Goal: Task Accomplishment & Management: Manage account settings

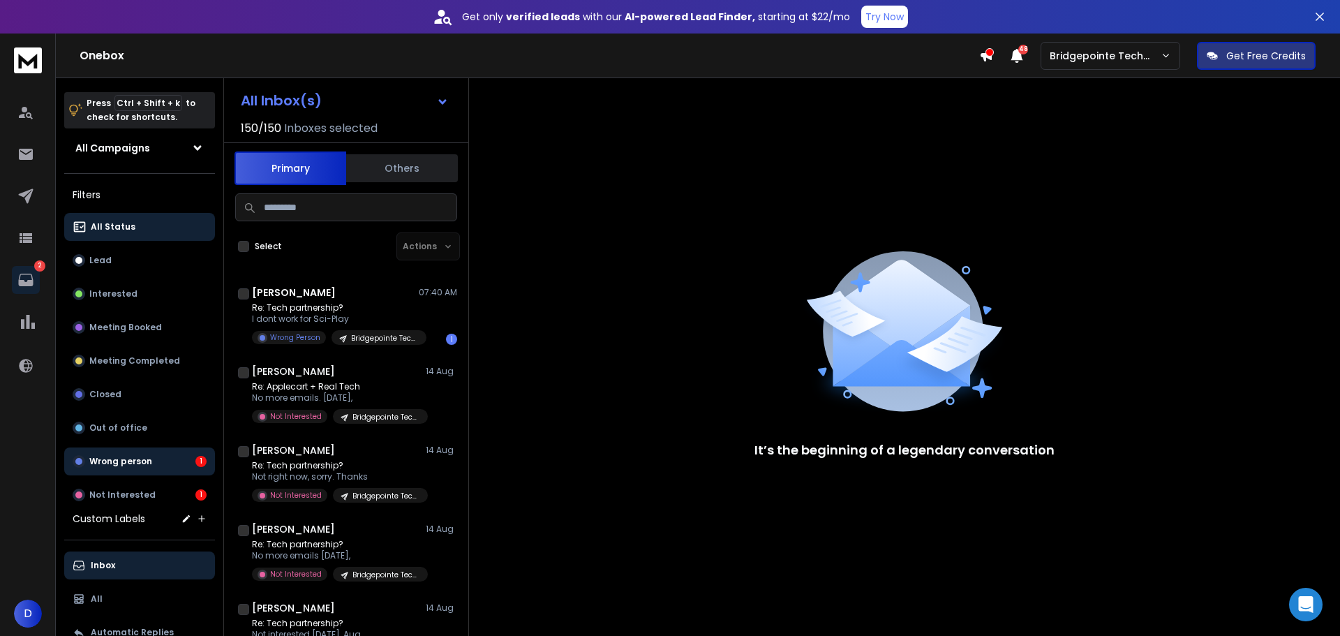
click at [170, 463] on button "Wrong person 1" at bounding box center [139, 462] width 151 height 28
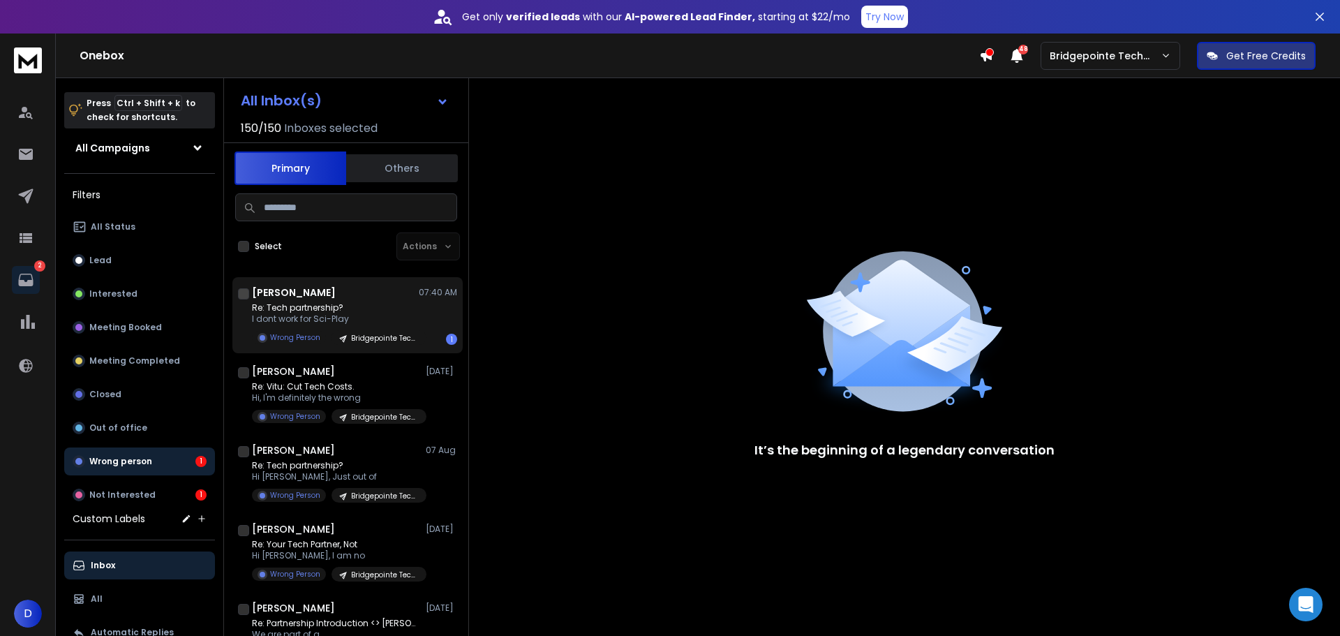
click at [348, 303] on p "Re: Tech partnership?" at bounding box center [336, 307] width 168 height 11
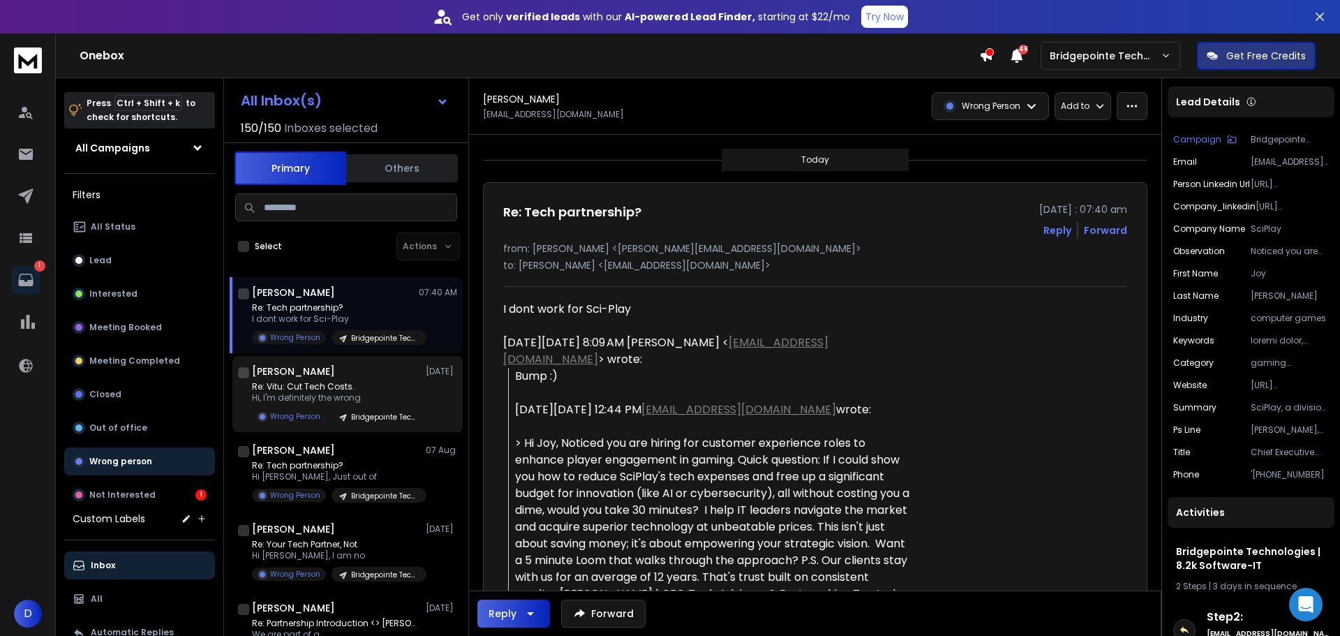
click at [367, 387] on p "Re: Vitu: Cut Tech Costs." at bounding box center [336, 386] width 168 height 11
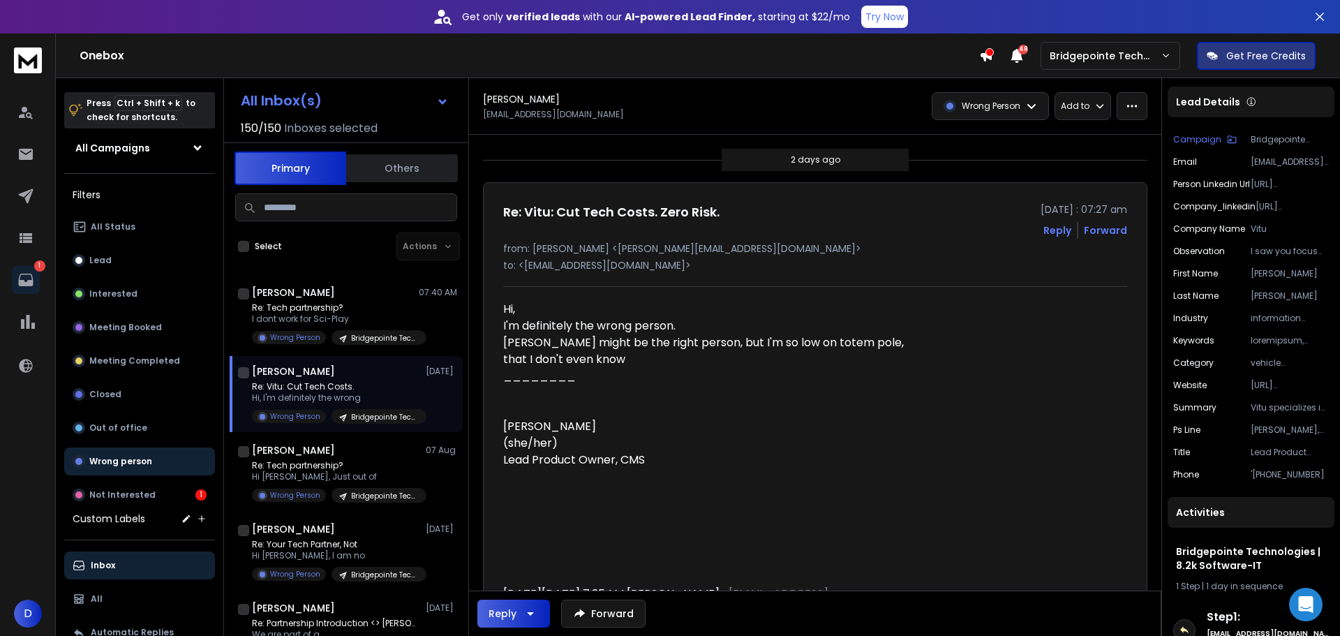
scroll to position [163, 0]
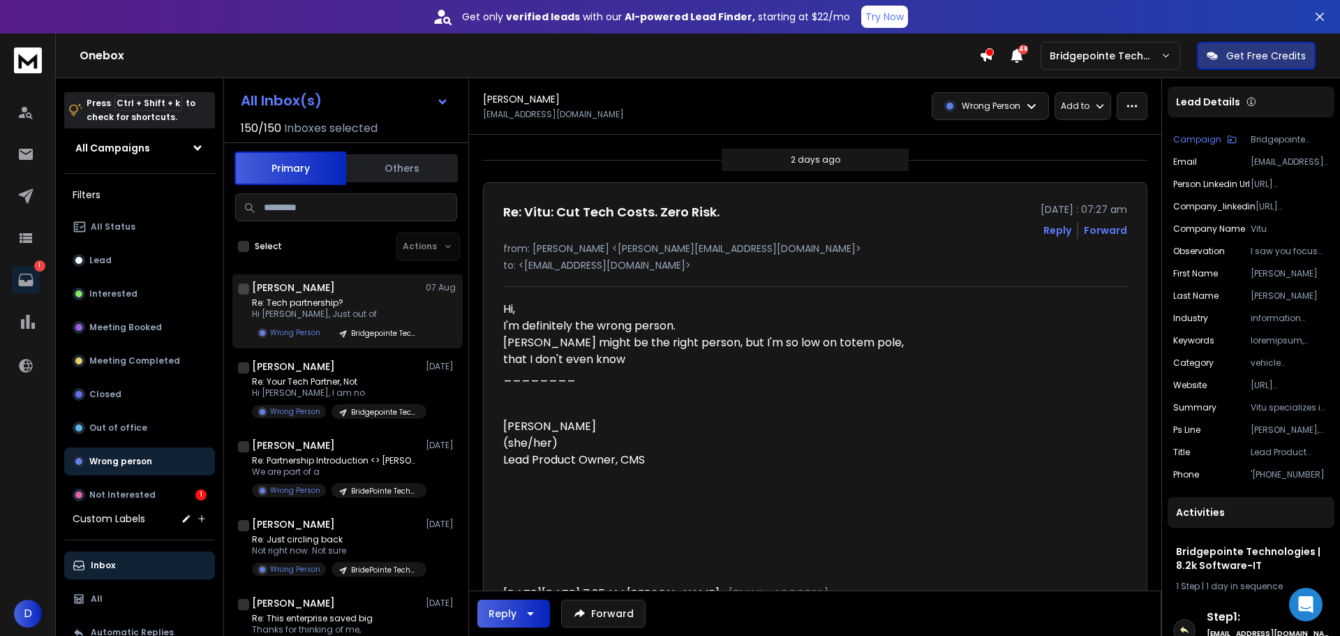
click at [342, 311] on p "Hi [PERSON_NAME], Just out of" at bounding box center [336, 314] width 168 height 11
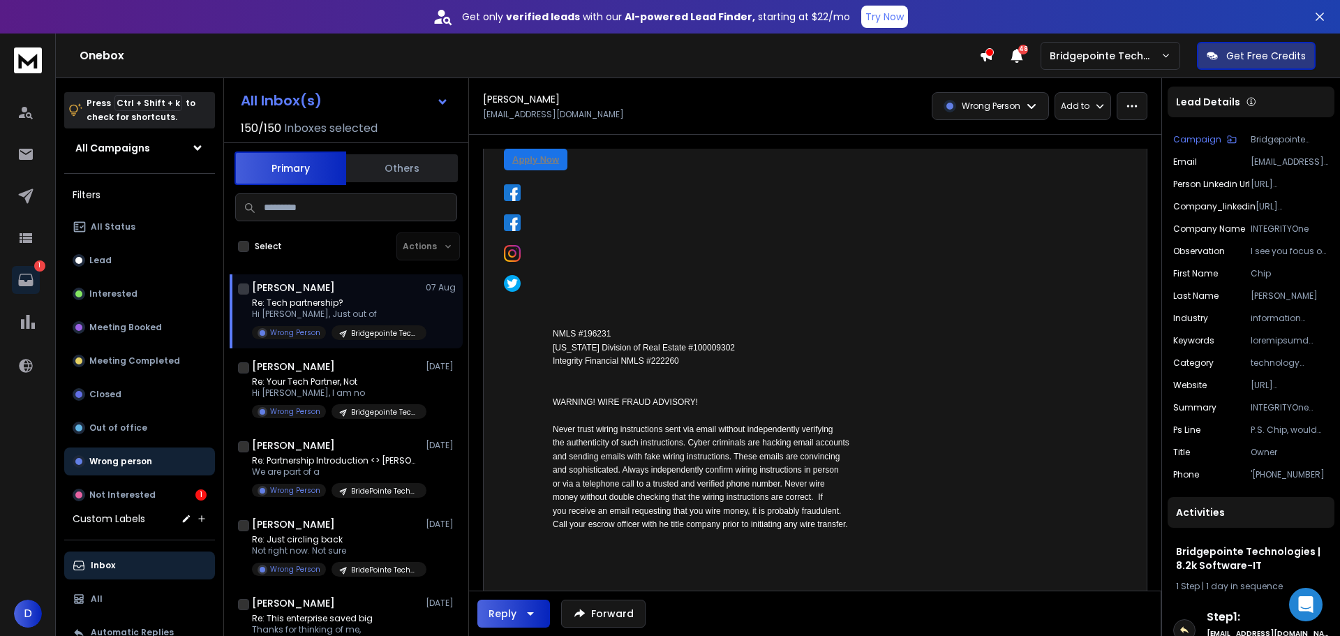
scroll to position [0, 0]
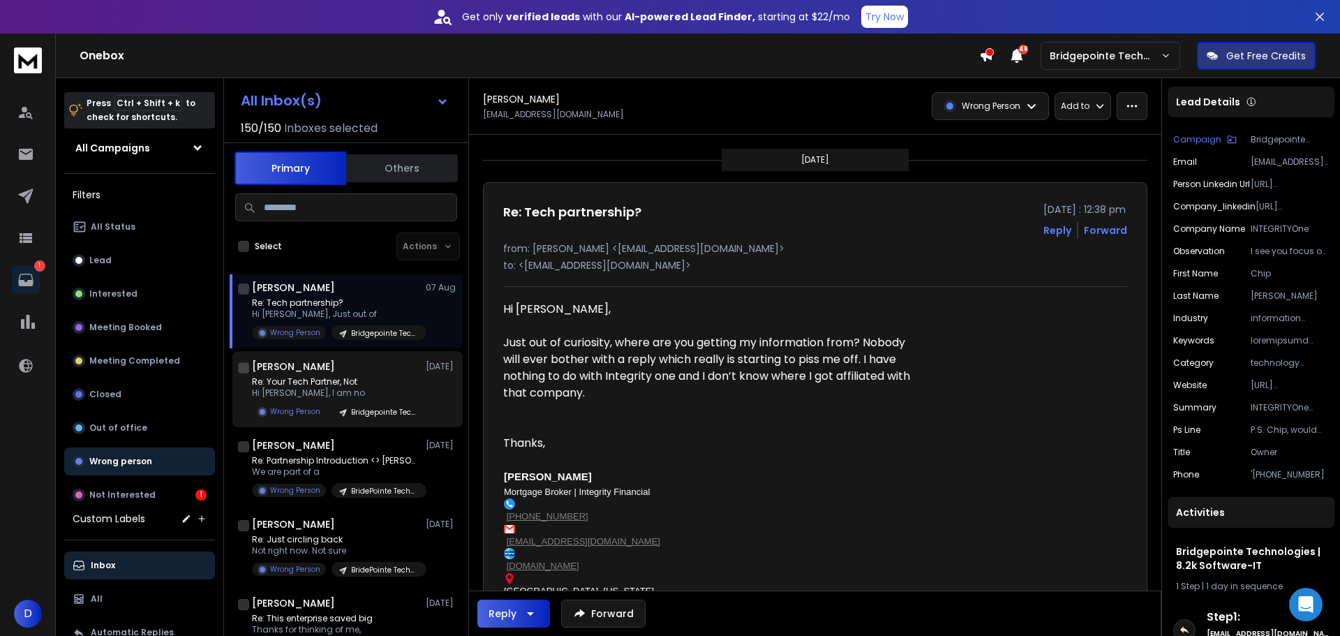
click at [318, 390] on p "Hi [PERSON_NAME], I am no" at bounding box center [336, 392] width 168 height 11
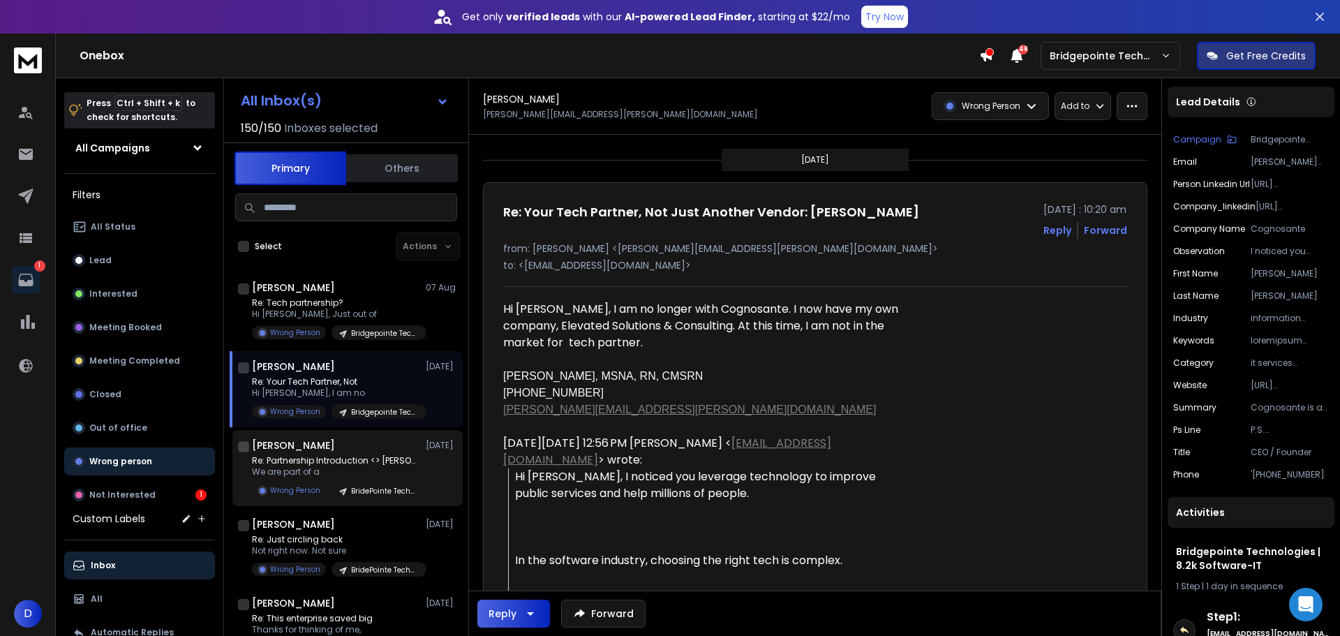
click at [330, 450] on div "[PERSON_NAME] [DATE]" at bounding box center [354, 445] width 205 height 14
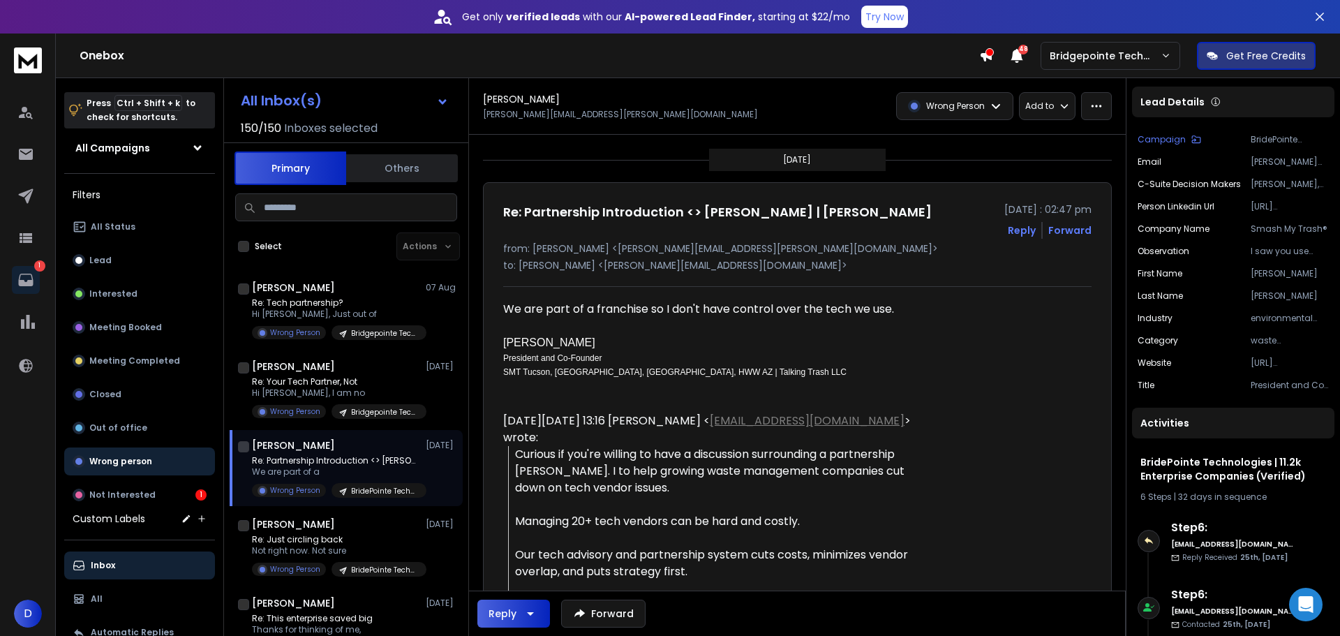
scroll to position [326, 0]
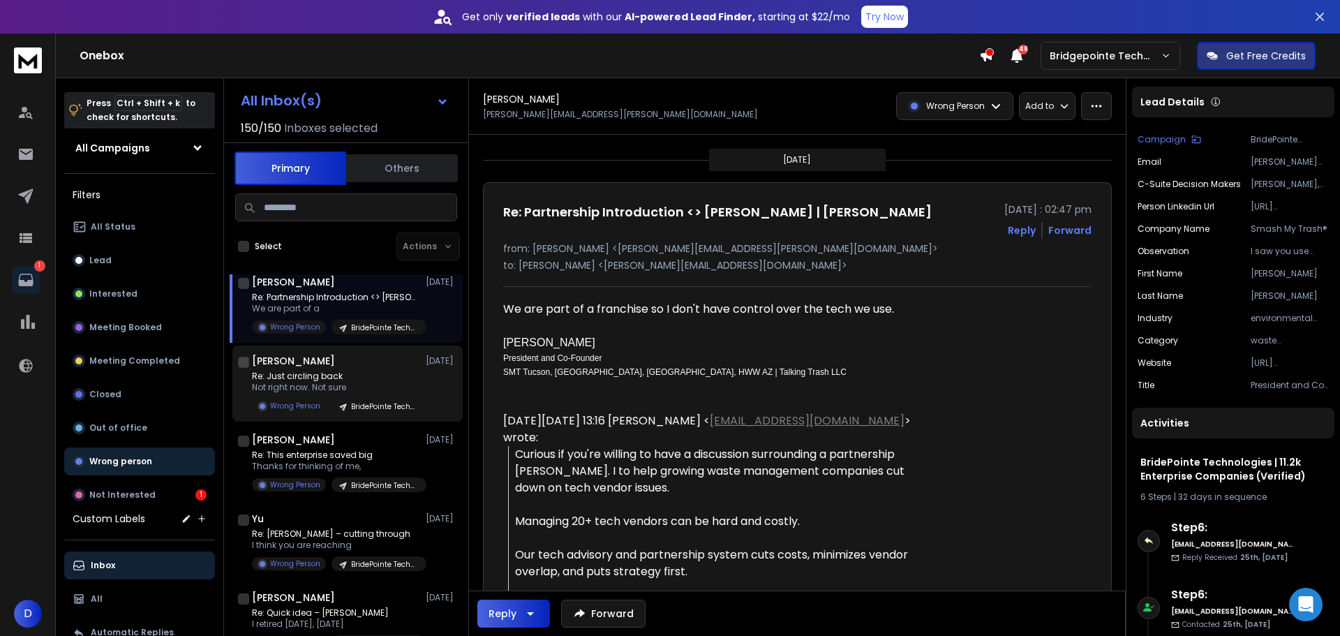
click at [329, 383] on p "Not right now. Not sure" at bounding box center [336, 387] width 168 height 11
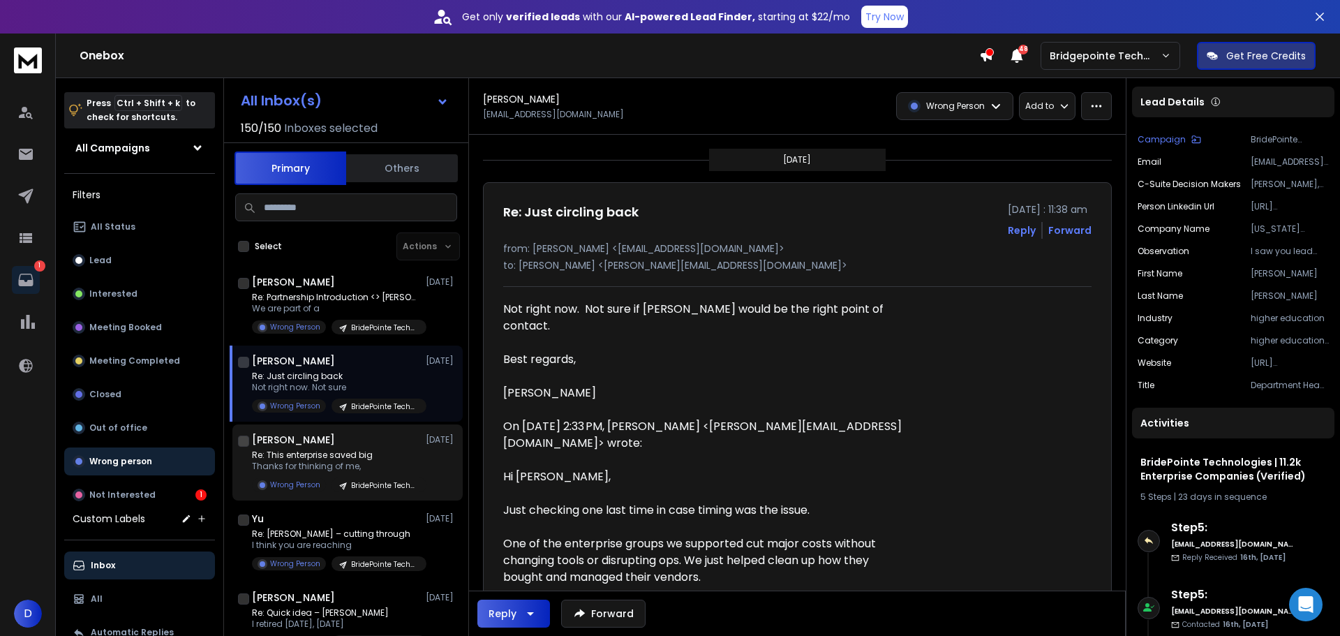
click at [365, 464] on p "Thanks for thinking of me," at bounding box center [336, 466] width 168 height 11
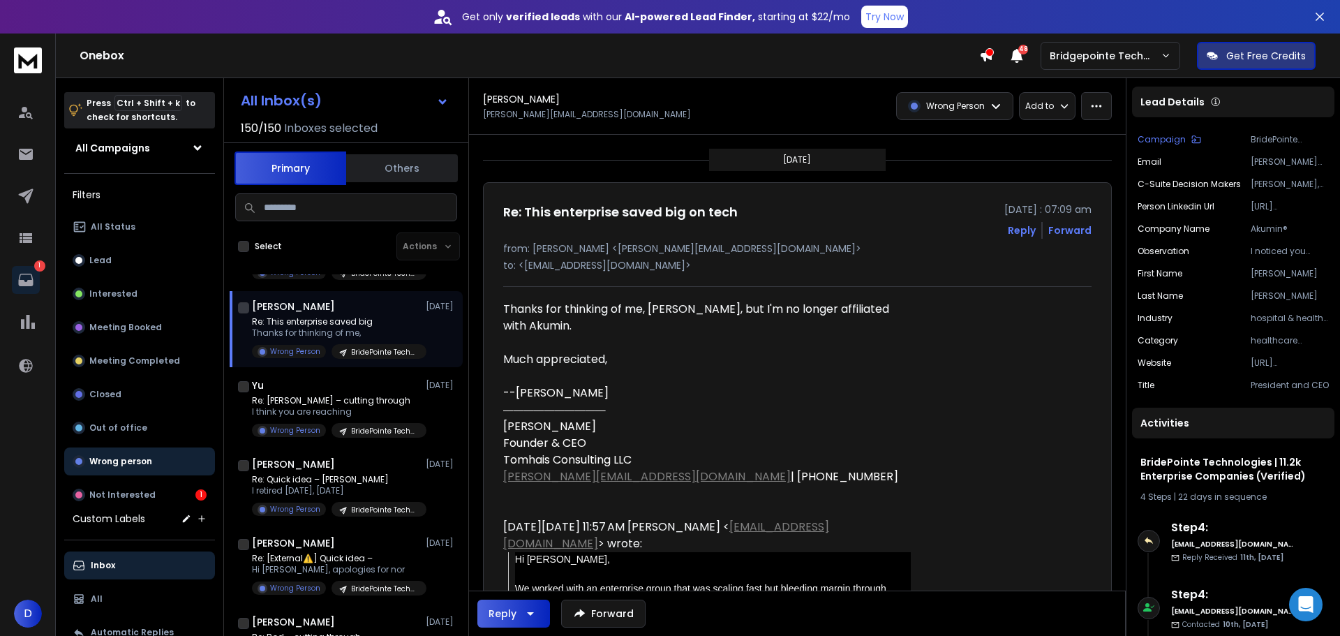
scroll to position [489, 0]
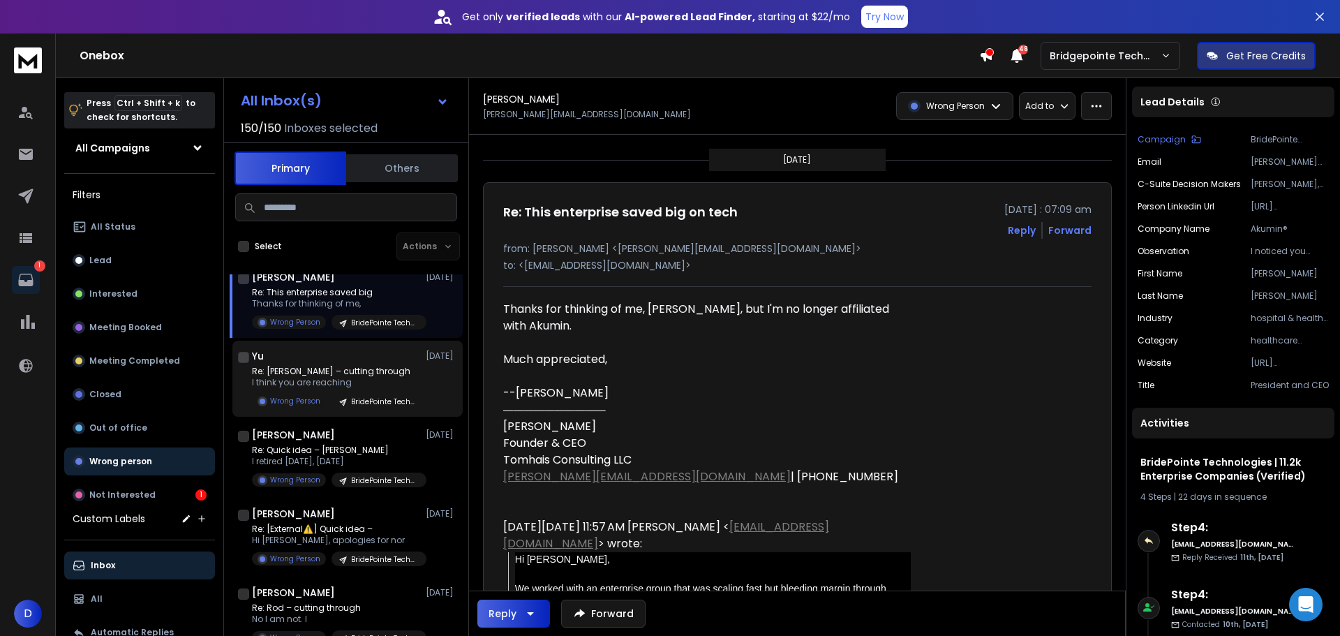
click at [346, 377] on p "I think you are reaching" at bounding box center [336, 382] width 168 height 11
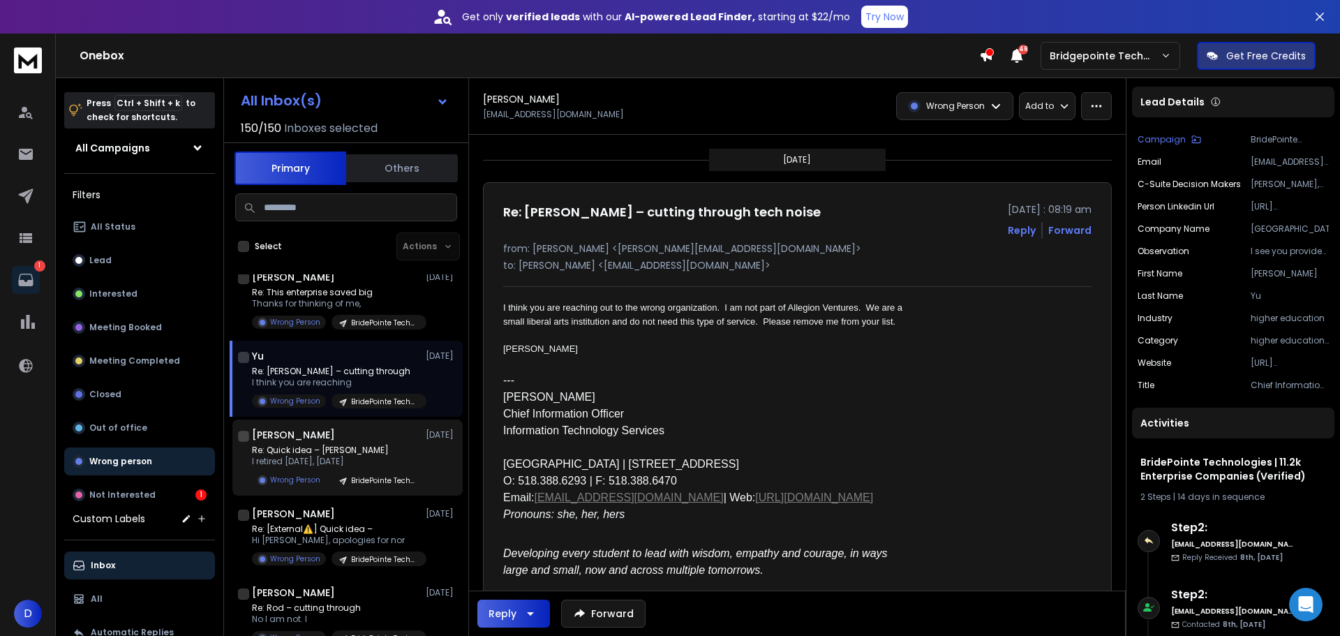
click at [367, 429] on div "[PERSON_NAME] [DATE]" at bounding box center [354, 435] width 205 height 14
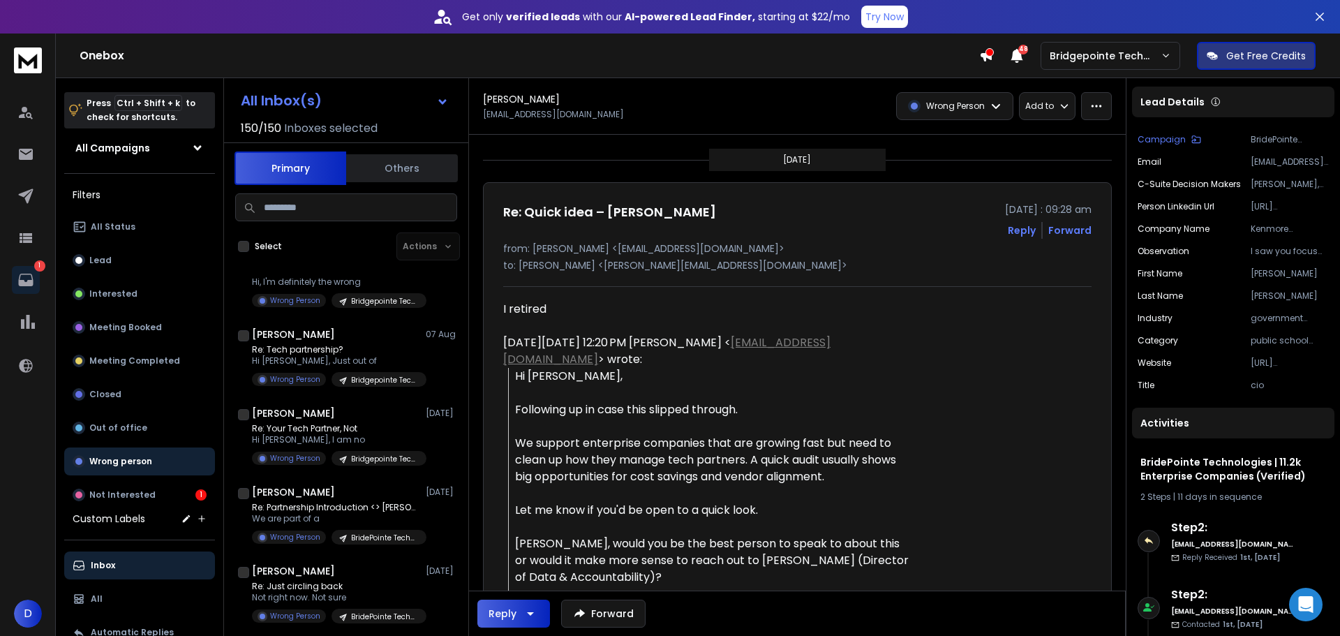
scroll to position [0, 0]
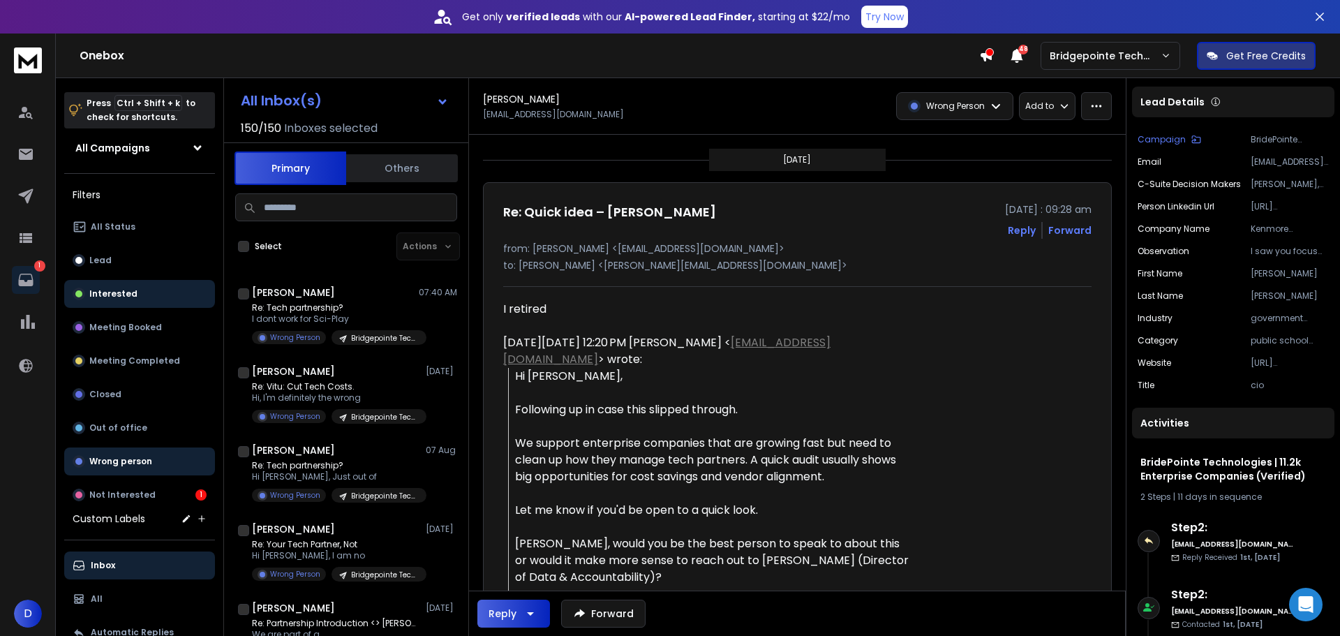
click at [135, 288] on button "Interested" at bounding box center [139, 294] width 151 height 28
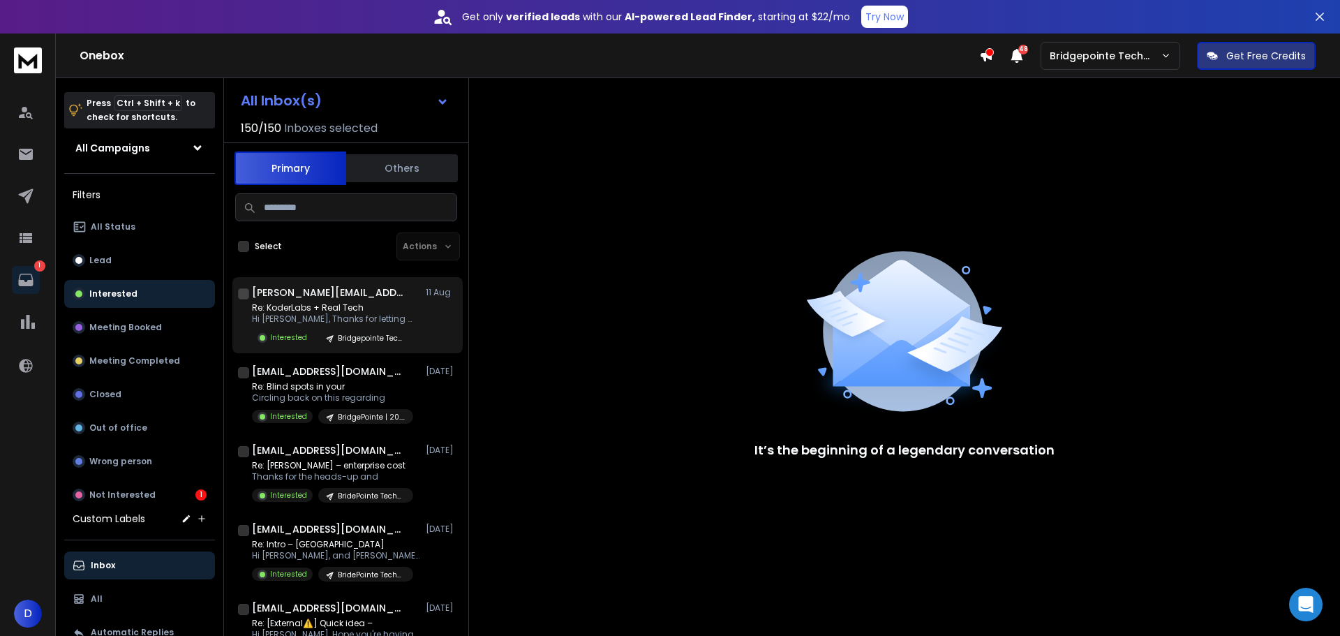
click at [330, 319] on p "Hi [PERSON_NAME], Thanks for letting me" at bounding box center [336, 318] width 168 height 11
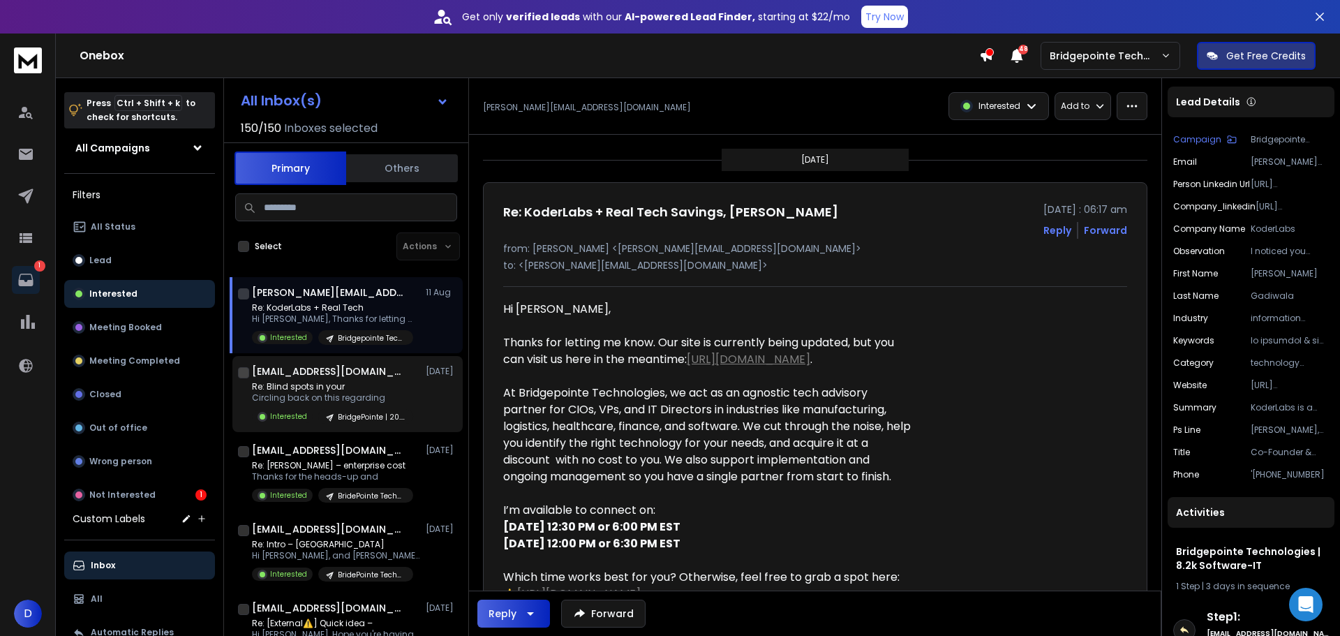
click at [350, 383] on p "Re: Blind spots in your" at bounding box center [332, 386] width 161 height 11
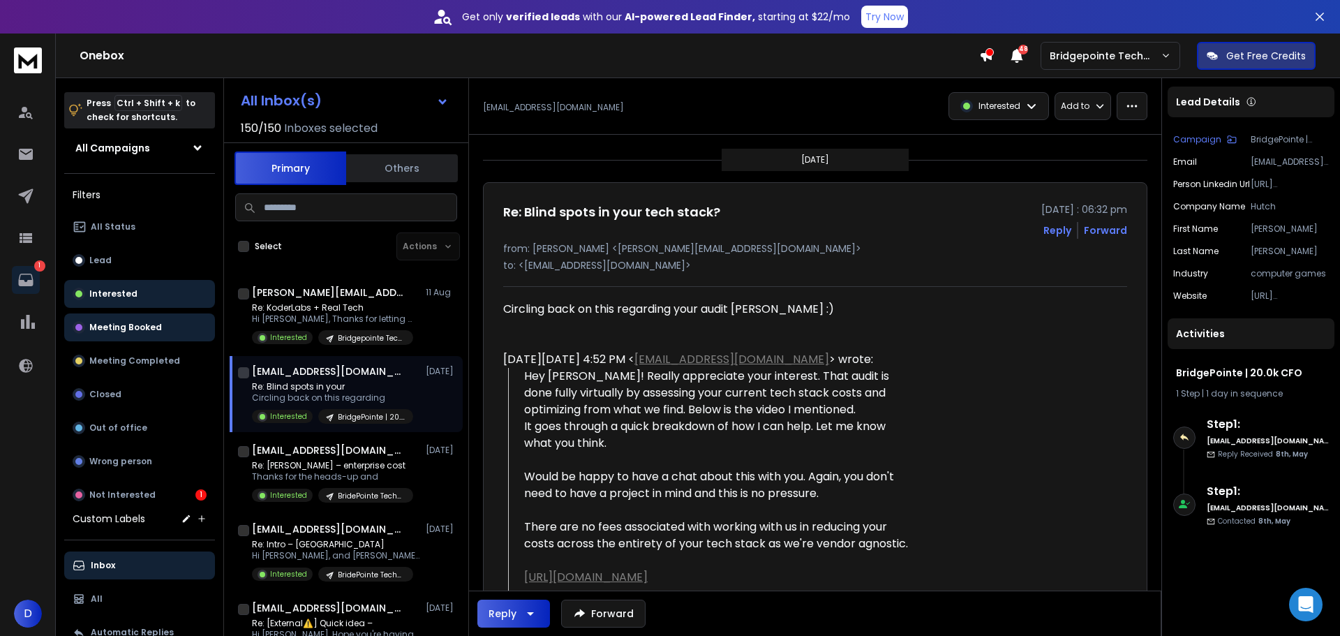
click at [141, 327] on p "Meeting Booked" at bounding box center [125, 327] width 73 height 11
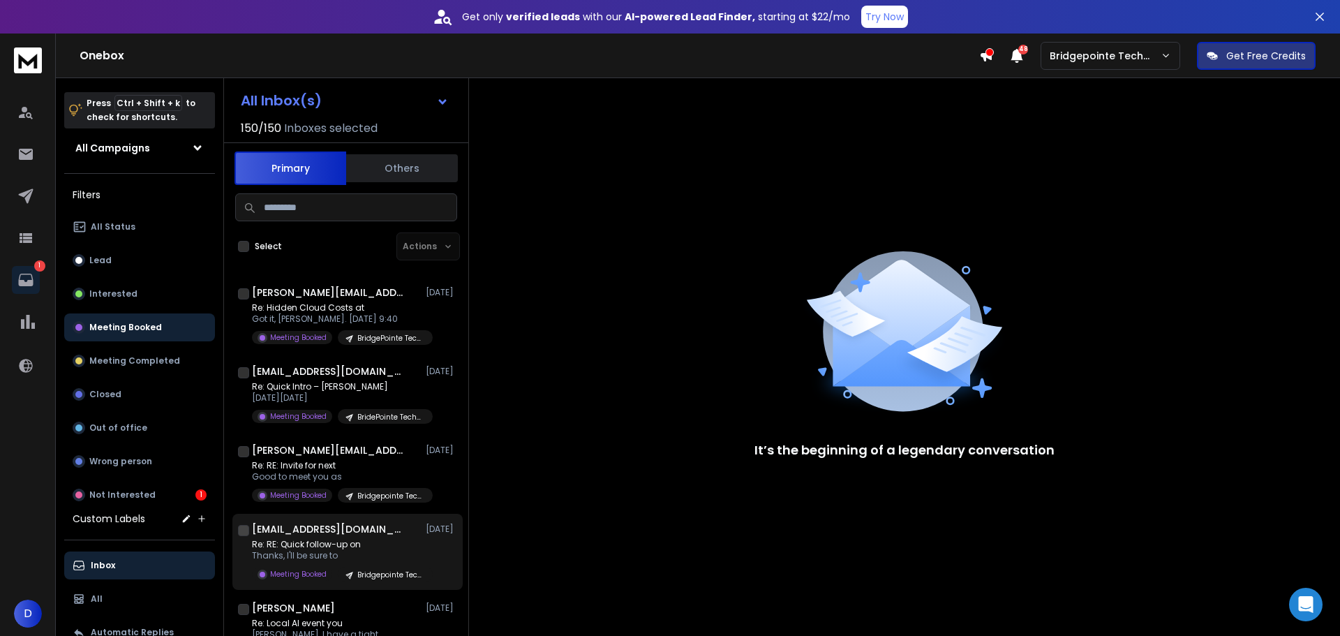
click at [288, 544] on p "Re: RE: Quick follow-up on" at bounding box center [336, 544] width 168 height 11
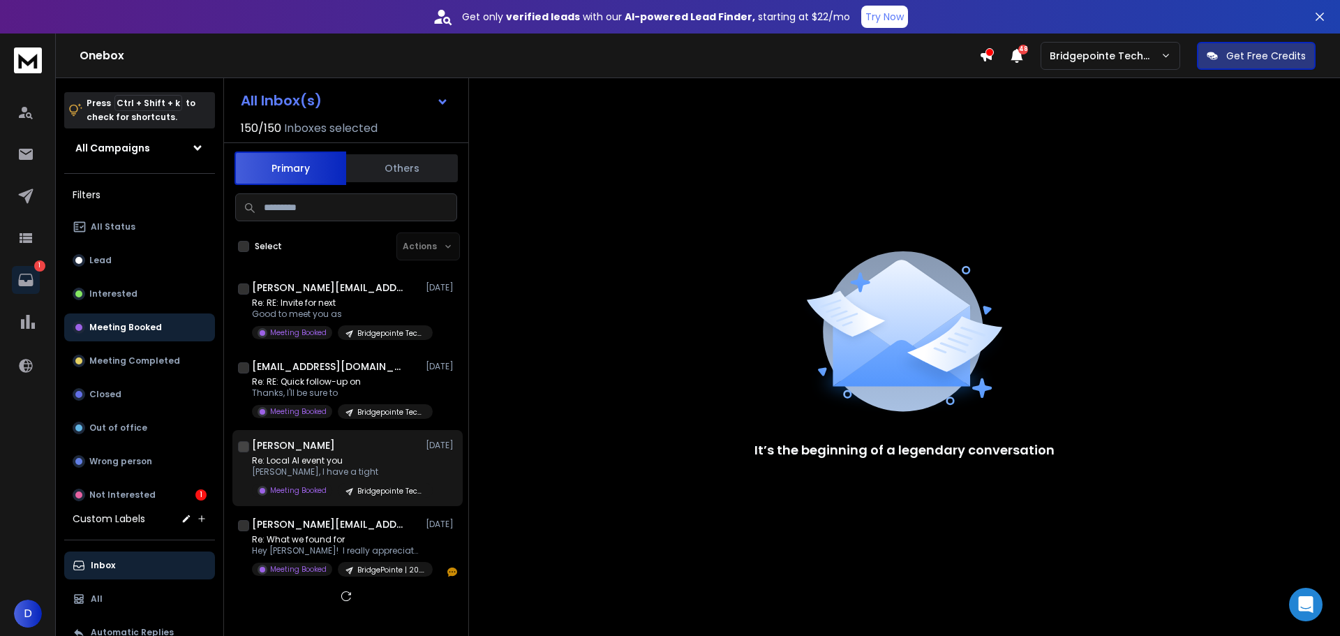
scroll to position [151, 0]
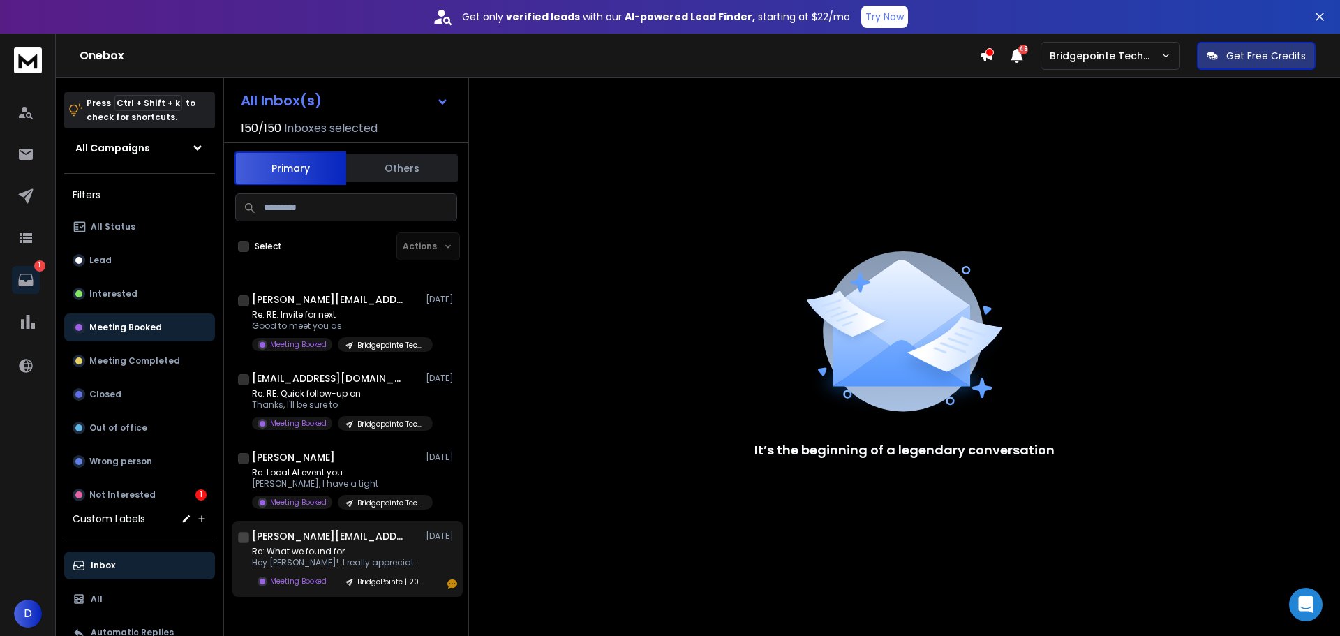
click at [358, 552] on p "Re: What we found for" at bounding box center [336, 551] width 168 height 11
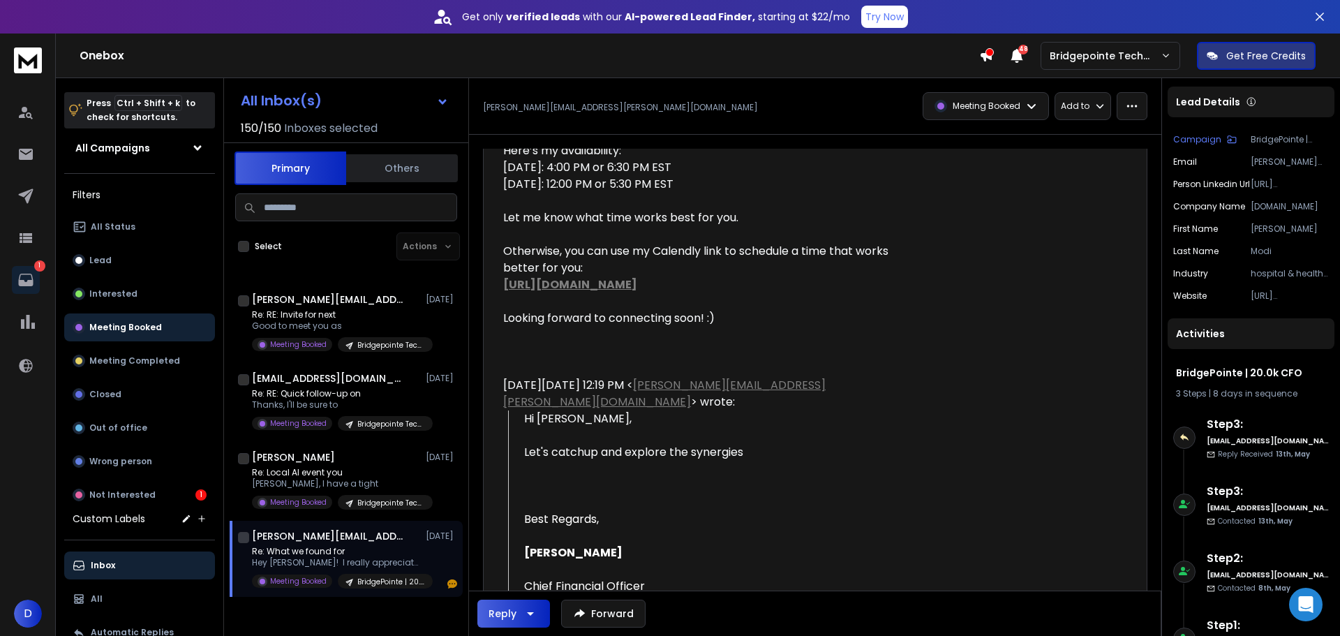
scroll to position [489, 0]
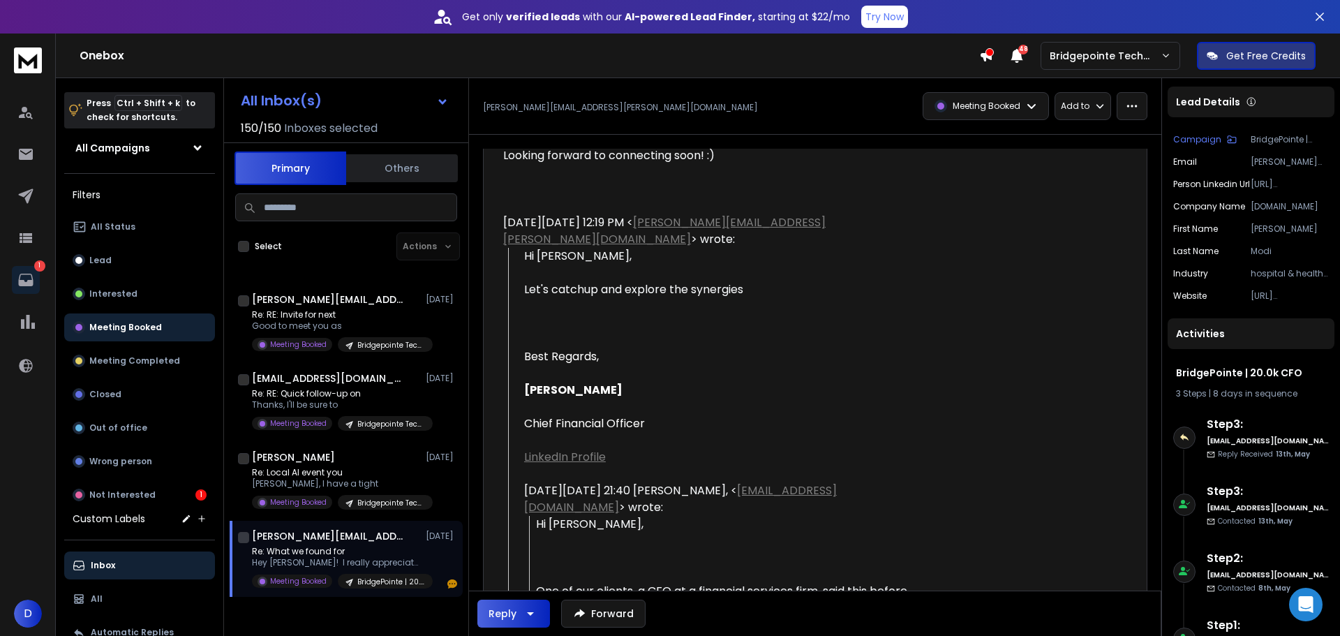
click at [558, 457] on link "LinkedIn Profile" at bounding box center [565, 457] width 82 height 16
click at [169, 352] on button "Meeting Completed" at bounding box center [139, 361] width 151 height 28
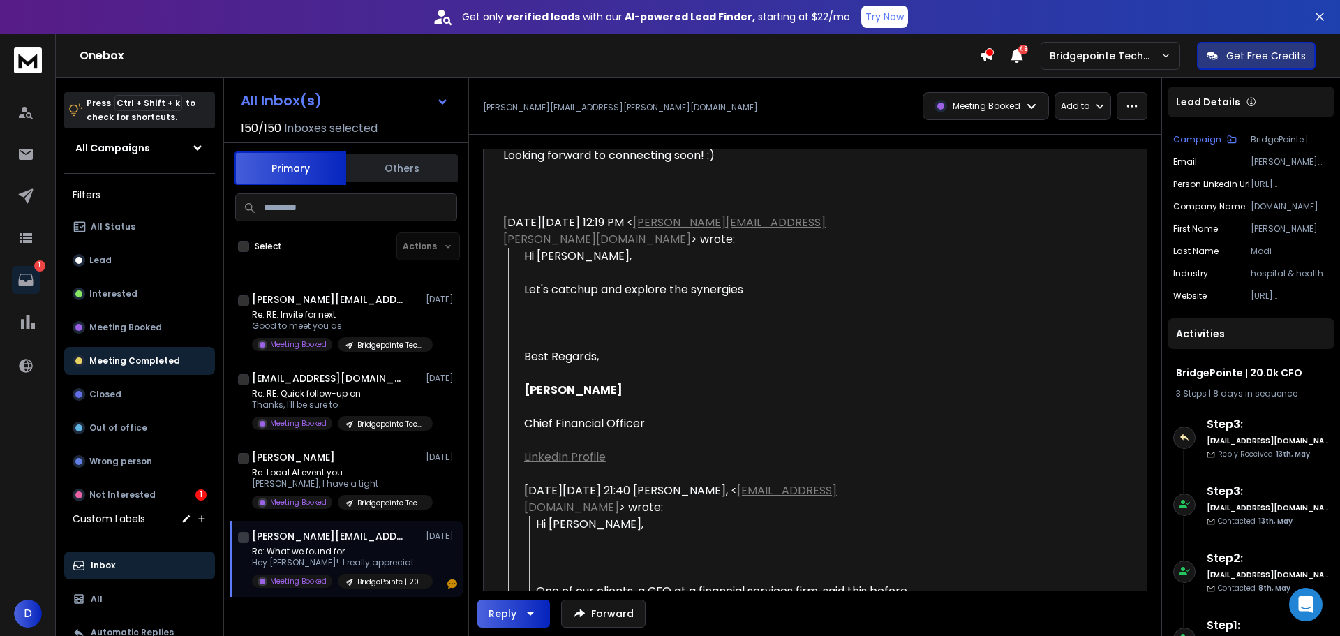
scroll to position [0, 0]
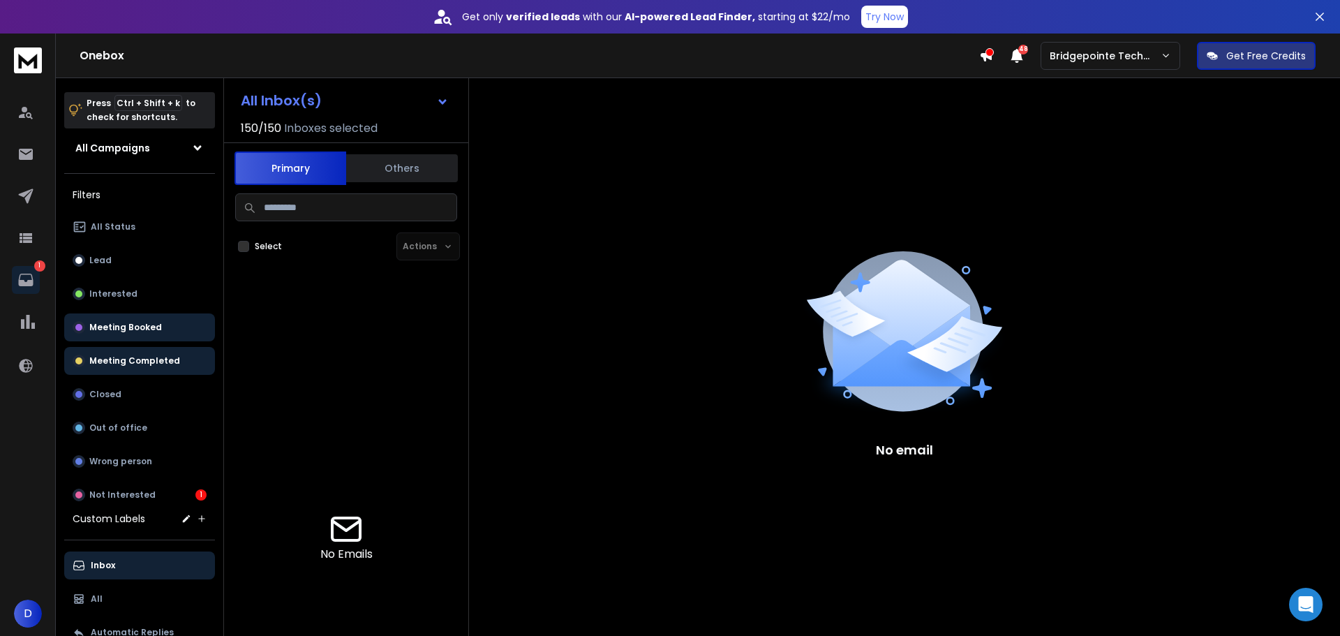
click at [139, 316] on button "Meeting Booked" at bounding box center [139, 327] width 151 height 28
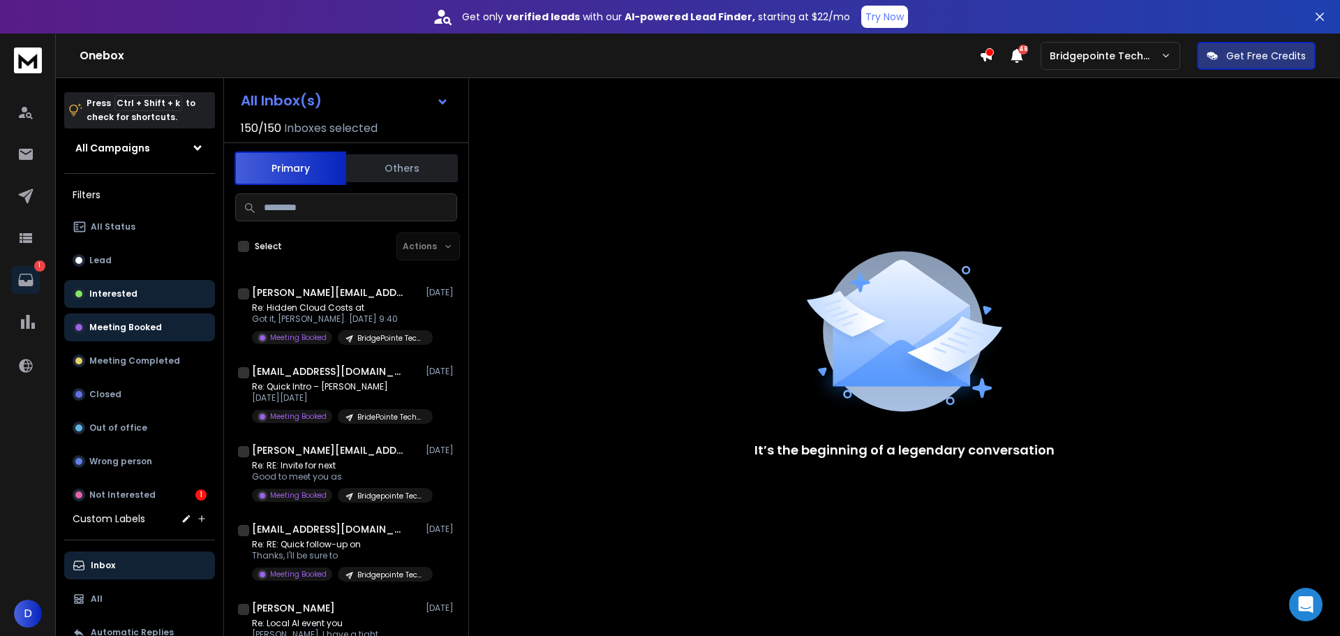
click at [134, 299] on button "Interested" at bounding box center [139, 294] width 151 height 28
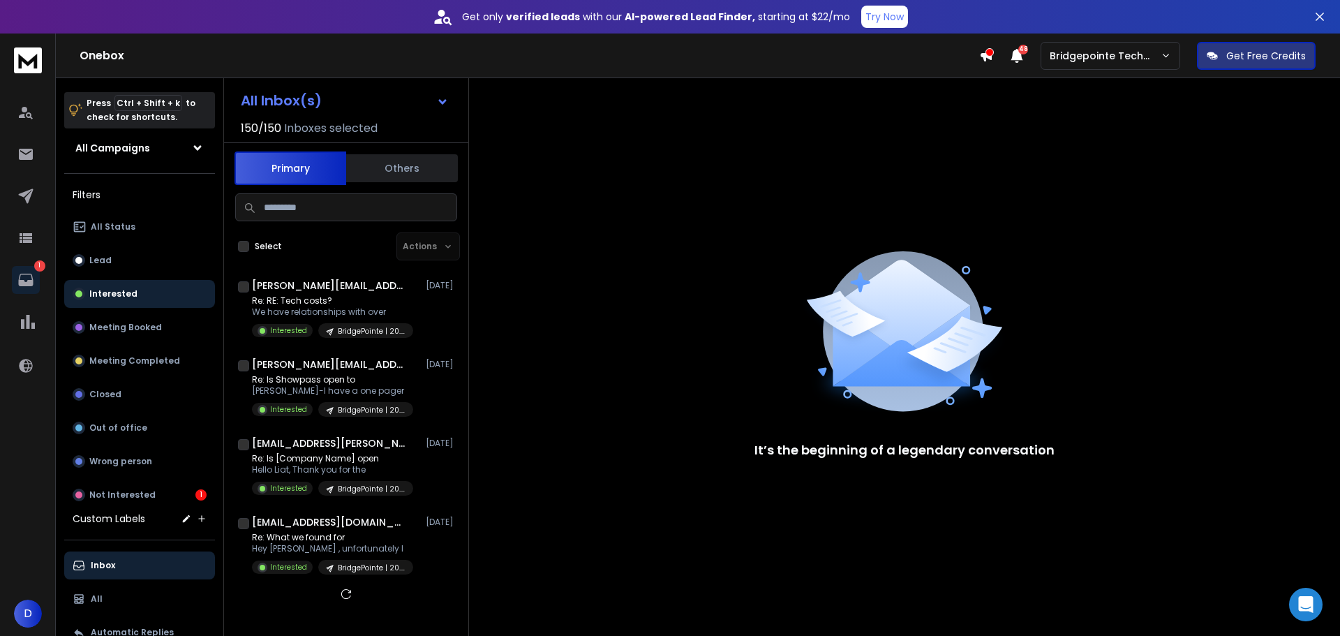
scroll to position [1098, 0]
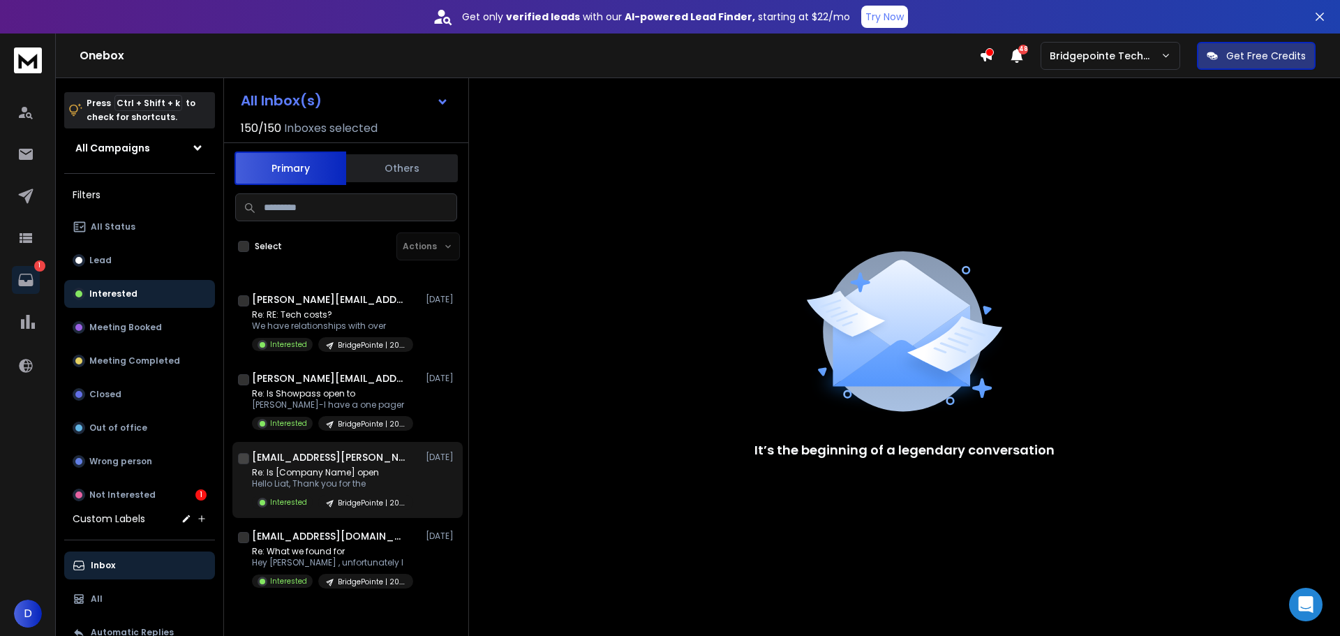
click at [327, 445] on div "[EMAIL_ADDRESS][PERSON_NAME][DOMAIN_NAME] [DATE] Re: Is [Company Name] open Hel…" at bounding box center [347, 480] width 230 height 76
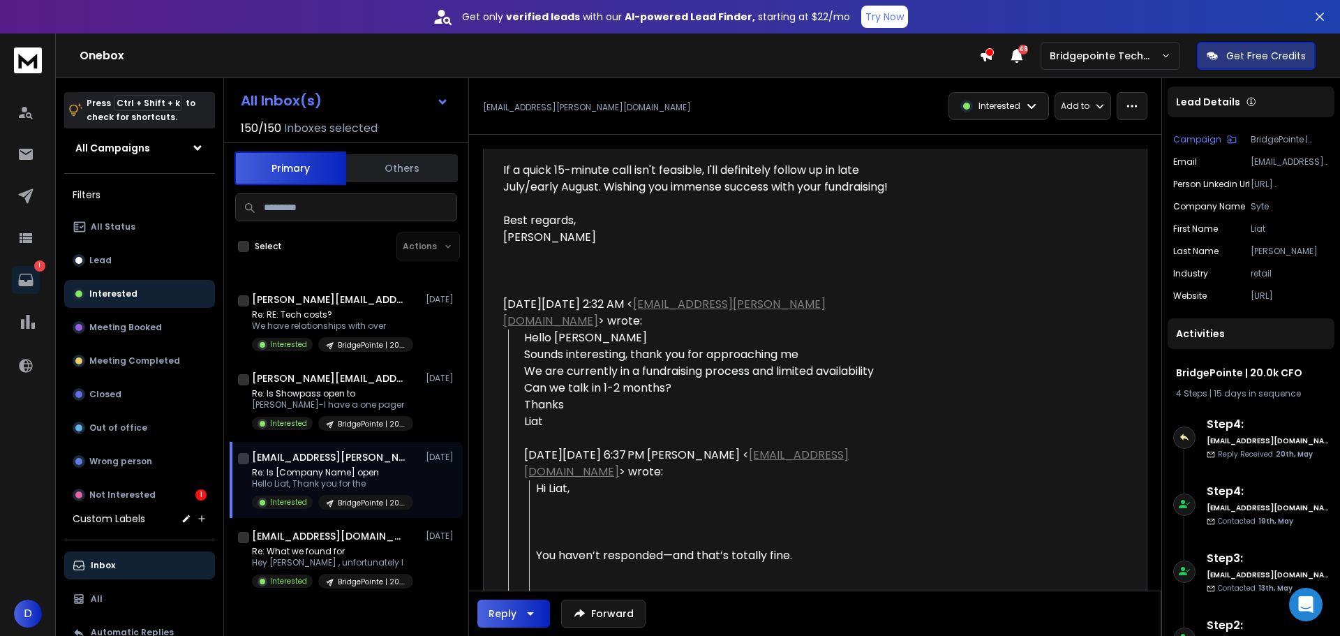
scroll to position [326, 0]
